Goal: Check status

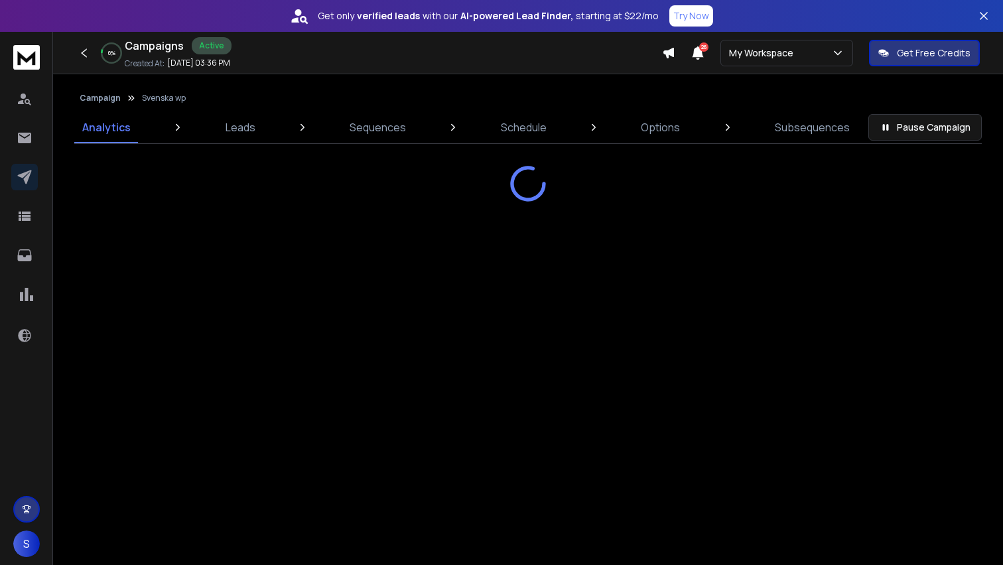
scroll to position [94, 0]
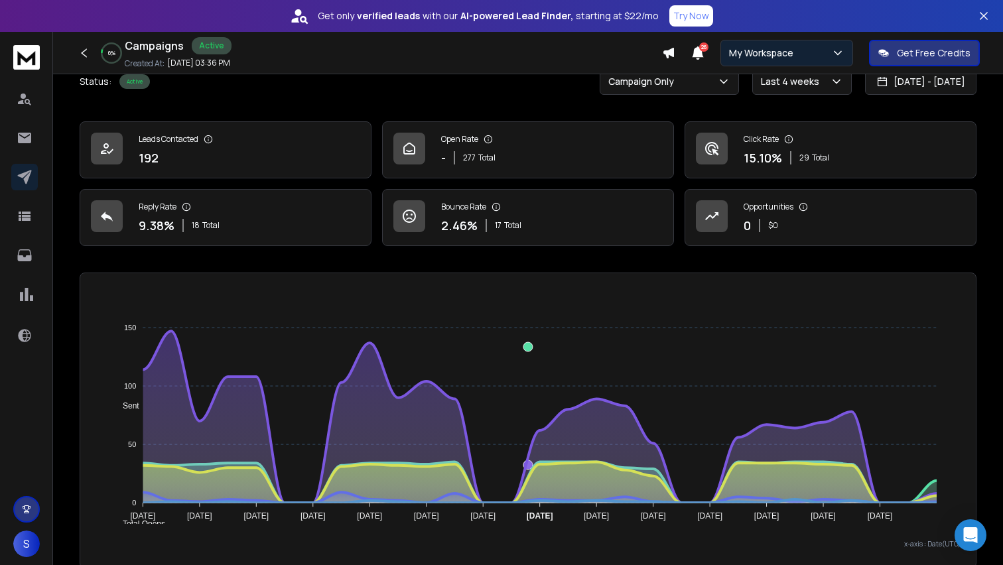
click at [818, 52] on div "My Workspace" at bounding box center [786, 52] width 115 height 13
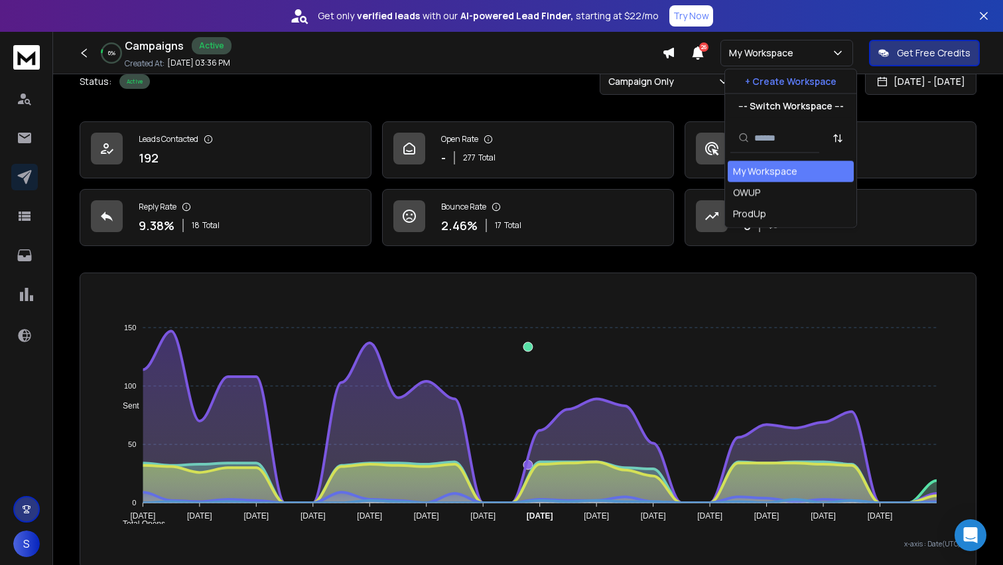
click at [478, 88] on div "Status: Active Pause Campaign Campaign Only Last 4 weeks [DATE] - [DATE]" at bounding box center [528, 81] width 897 height 27
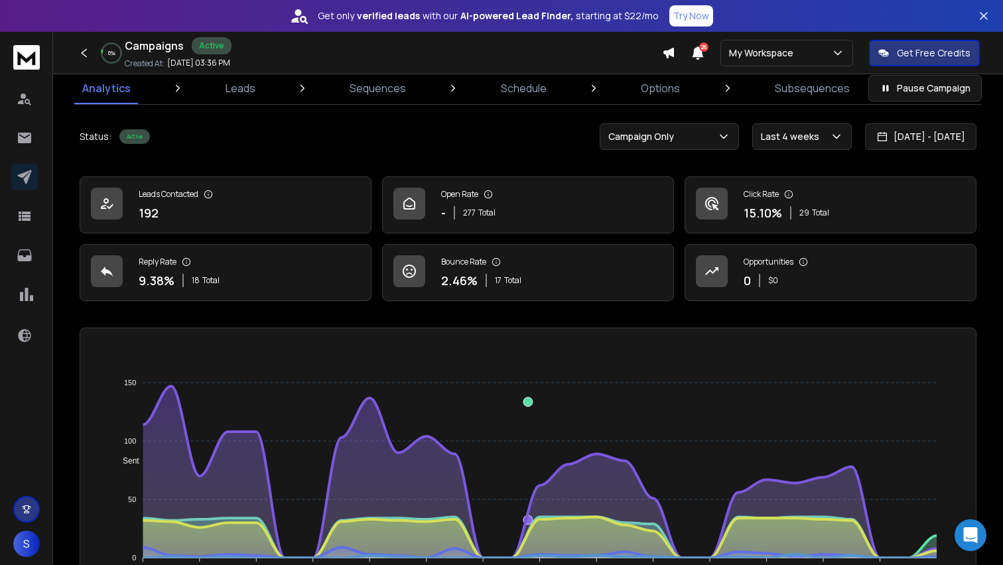
scroll to position [43, 0]
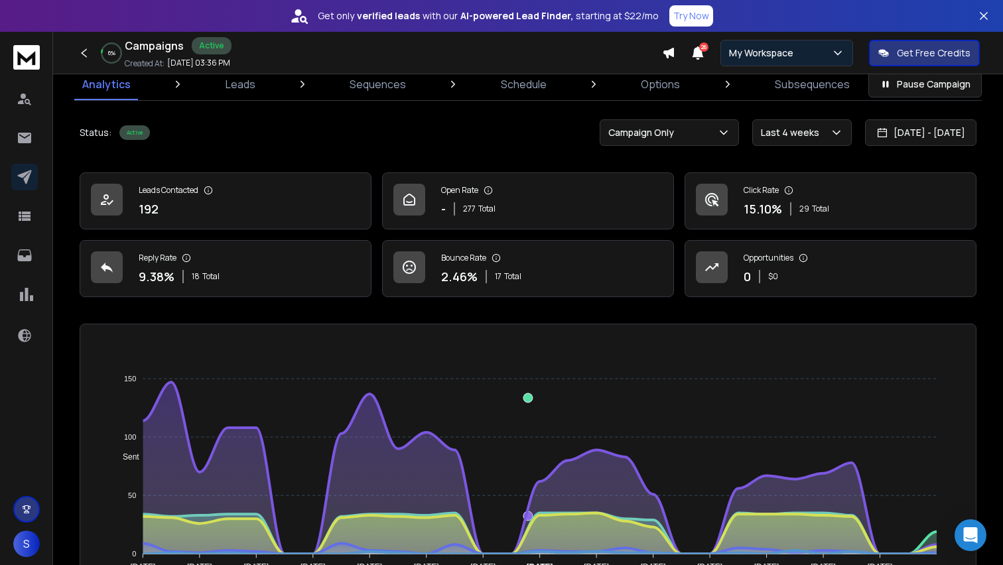
click at [789, 51] on p "My Workspace" at bounding box center [764, 52] width 70 height 13
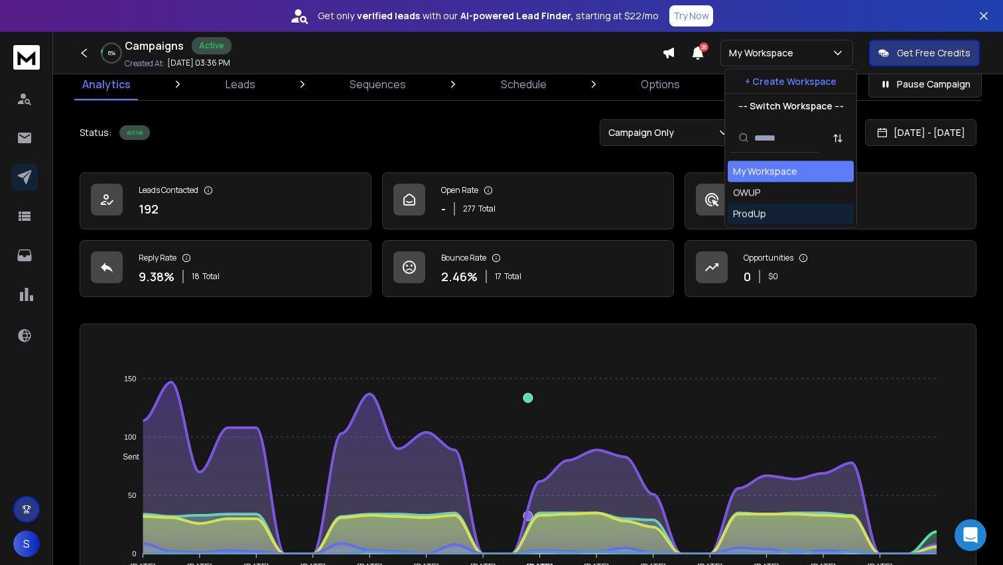
click at [748, 216] on div "ProdUp" at bounding box center [749, 214] width 33 height 13
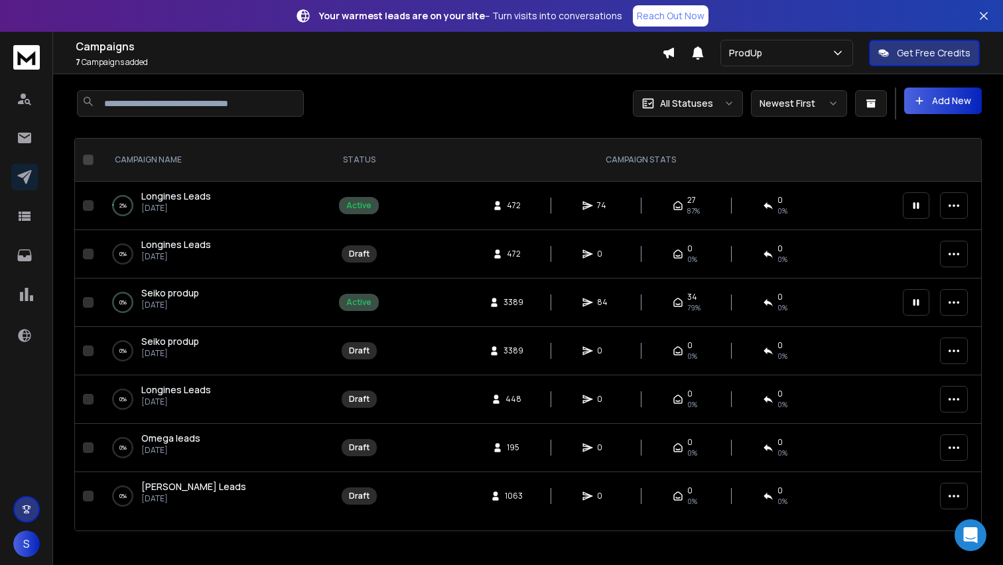
click at [320, 212] on td "2 % Longines Leads [DATE]" at bounding box center [215, 206] width 232 height 48
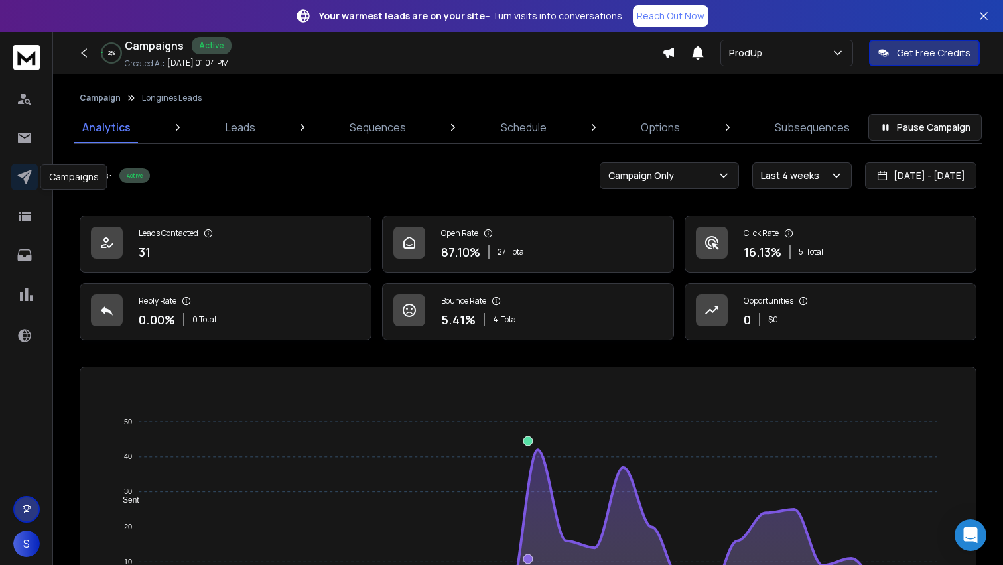
click at [23, 175] on icon at bounding box center [24, 177] width 14 height 14
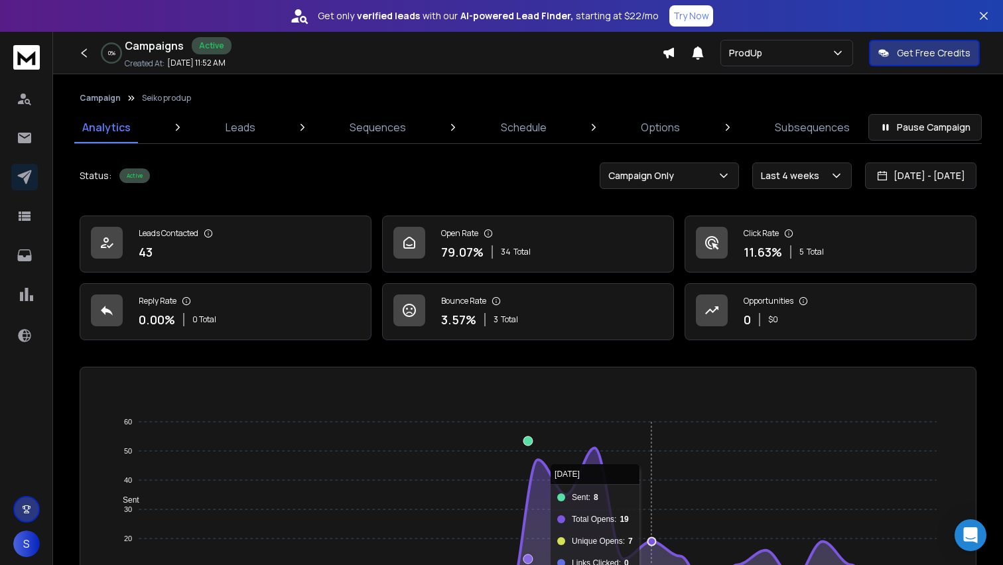
scroll to position [244, 0]
